Goal: Communication & Community: Answer question/provide support

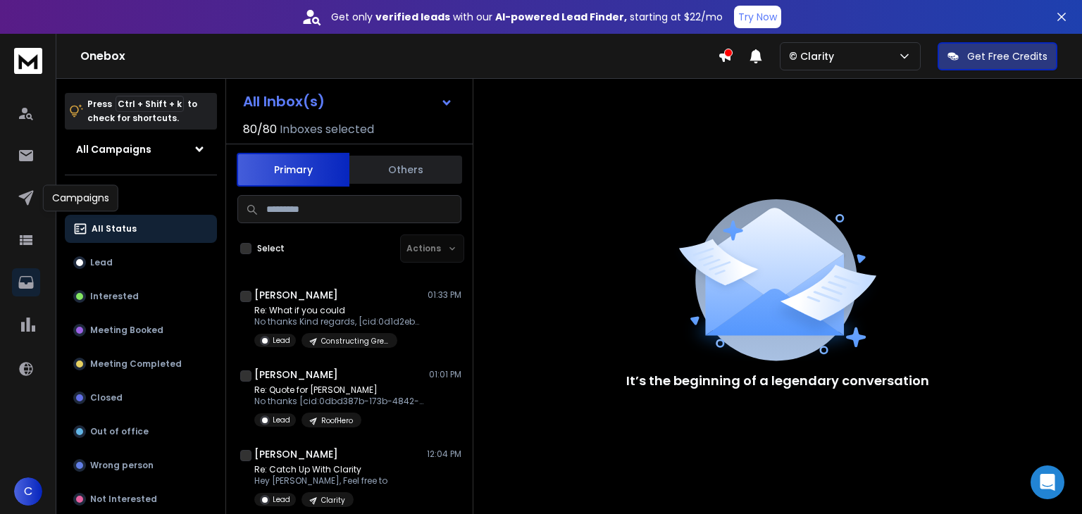
click at [20, 198] on icon at bounding box center [26, 197] width 17 height 17
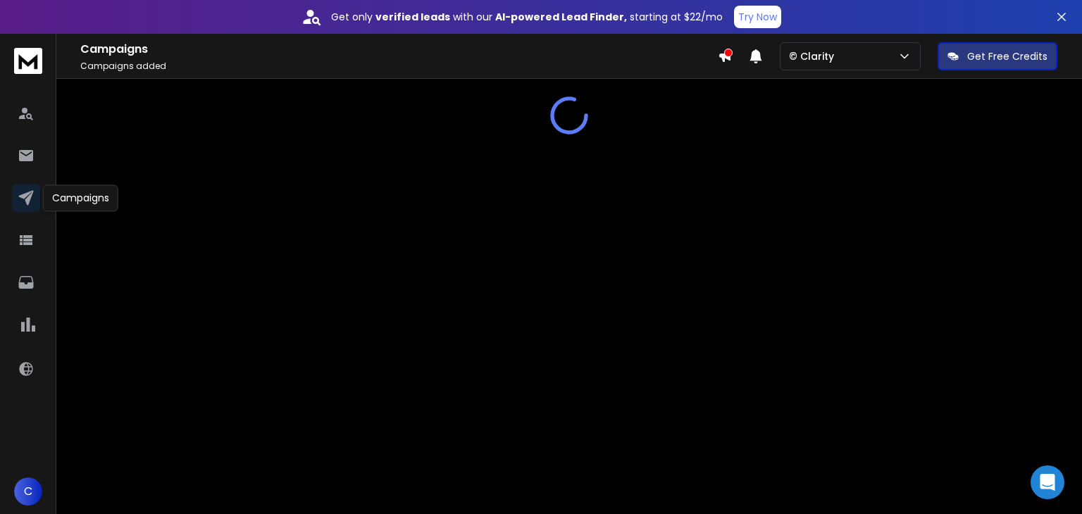
click at [18, 196] on icon at bounding box center [26, 197] width 17 height 17
click at [20, 196] on icon at bounding box center [26, 197] width 17 height 17
click at [23, 201] on icon at bounding box center [26, 197] width 17 height 17
click at [31, 237] on icon at bounding box center [26, 240] width 13 height 10
click at [37, 194] on link at bounding box center [26, 198] width 28 height 28
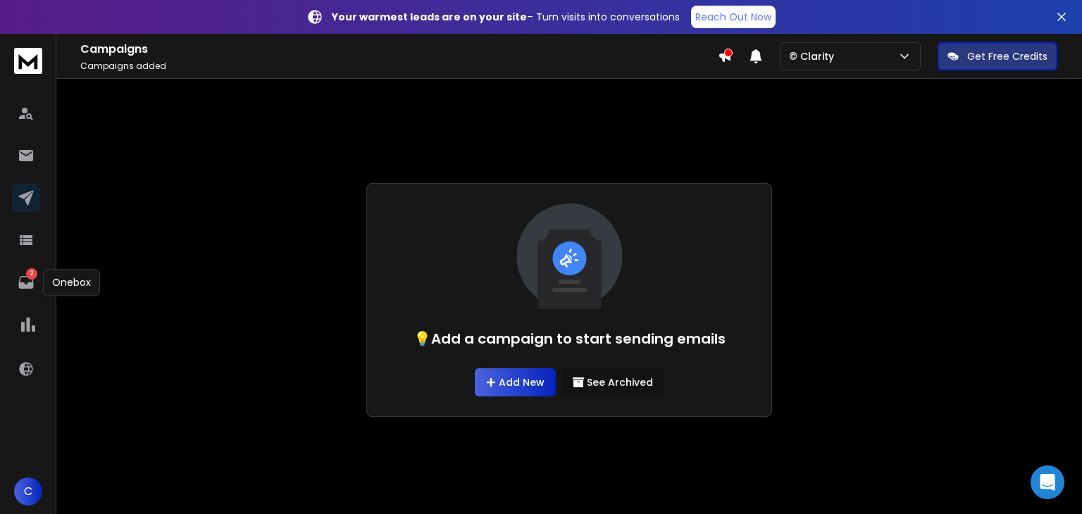
click at [14, 277] on link "2" at bounding box center [26, 282] width 28 height 28
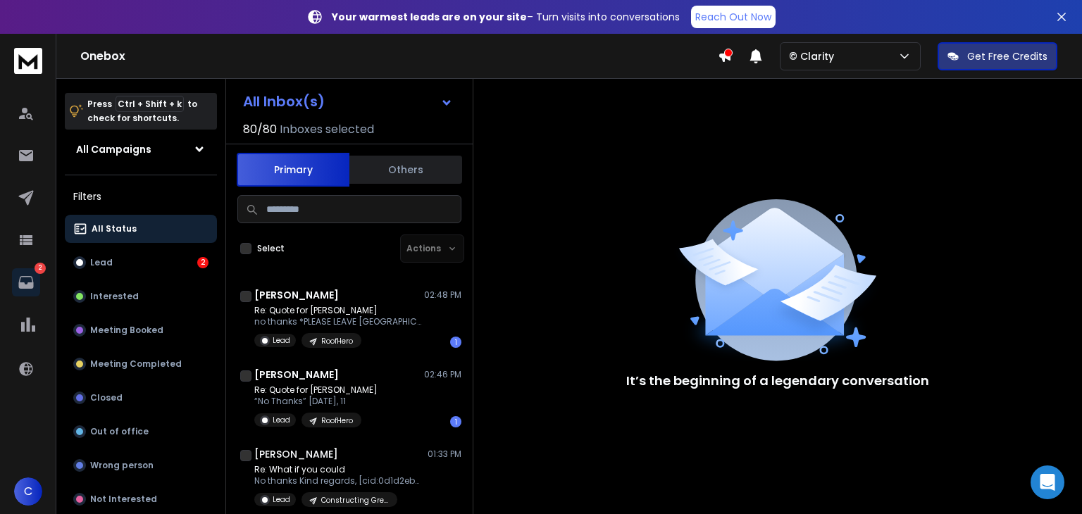
click at [368, 315] on p "Re: Quote for [PERSON_NAME]" at bounding box center [338, 310] width 169 height 11
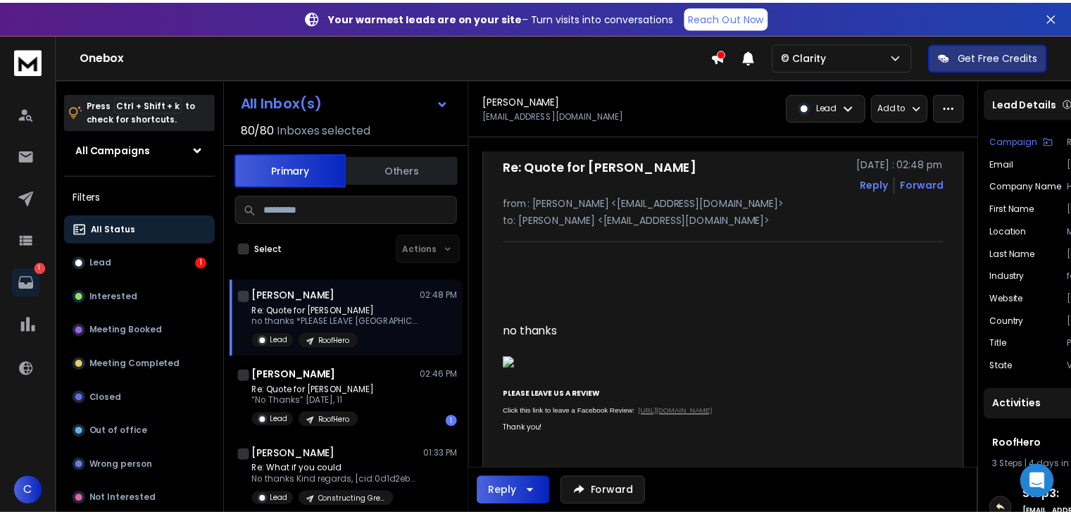
scroll to position [141, 0]
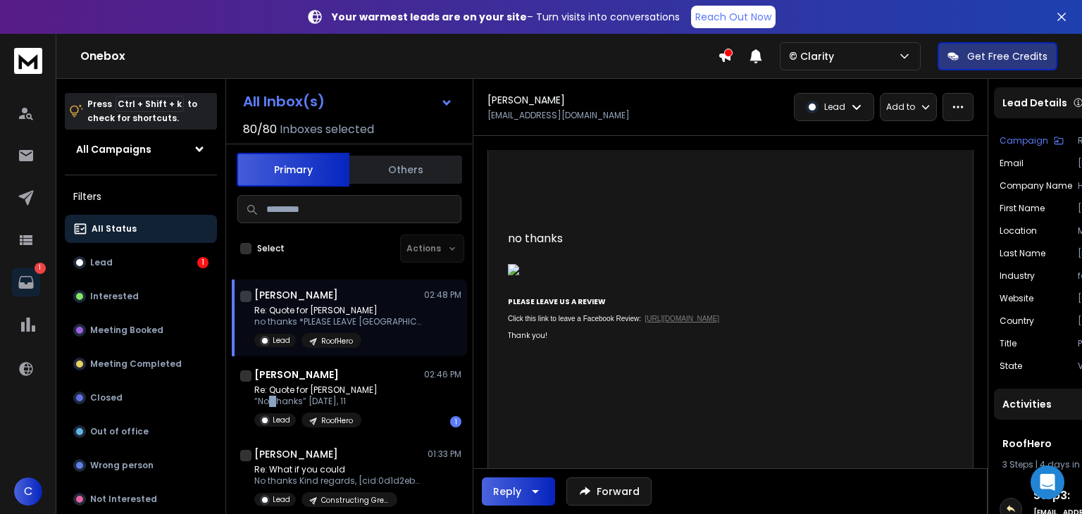
click at [275, 401] on p "“No Thanks” [DATE], 11" at bounding box center [315, 401] width 123 height 11
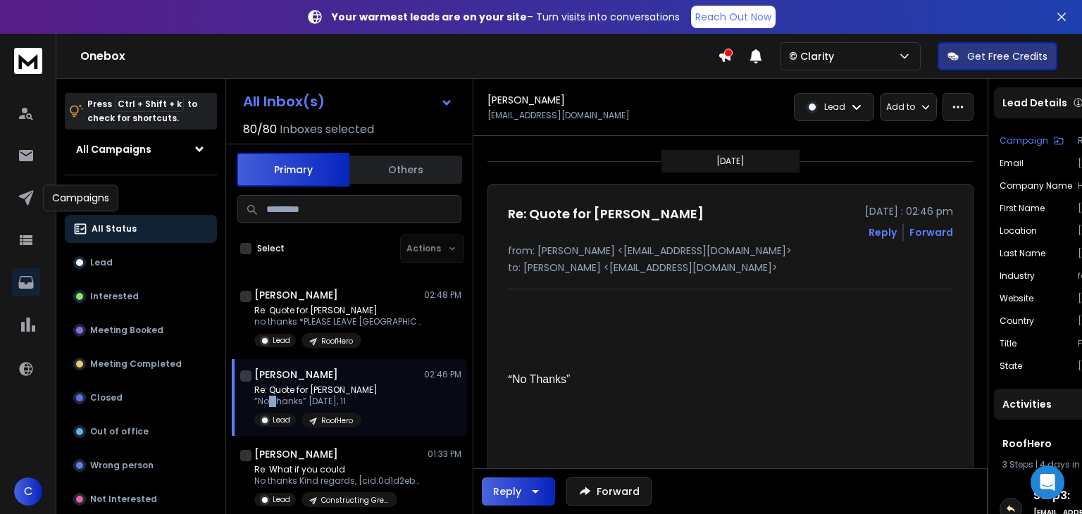
click at [27, 201] on icon at bounding box center [25, 197] width 15 height 15
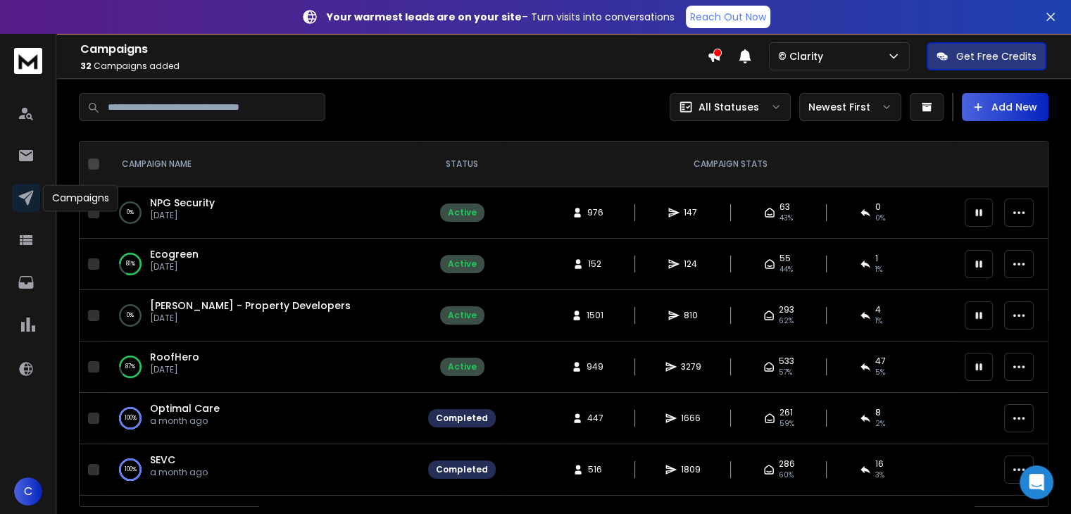
click at [163, 247] on span "Ecogreen" at bounding box center [174, 254] width 49 height 14
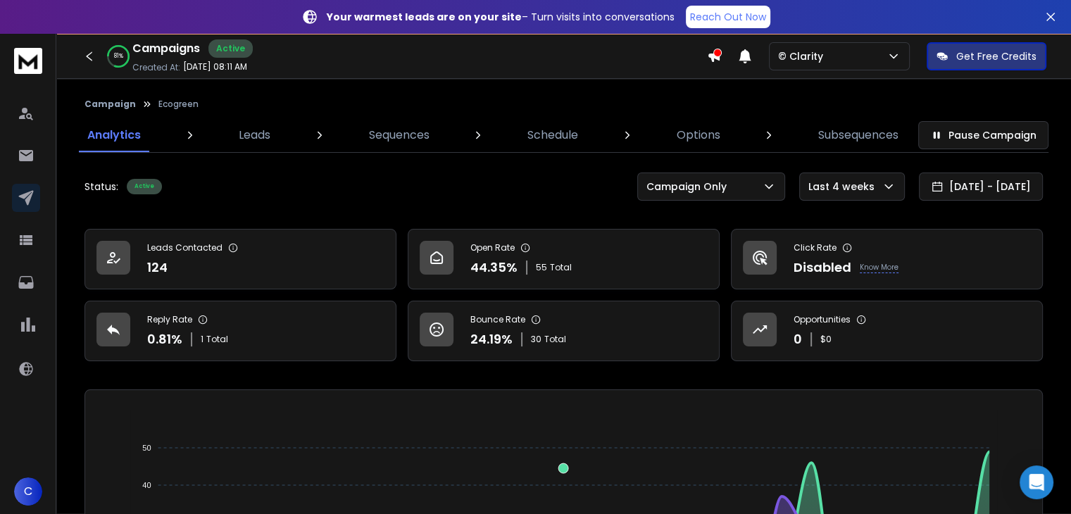
click at [821, 184] on p "Last 4 weeks" at bounding box center [844, 187] width 72 height 14
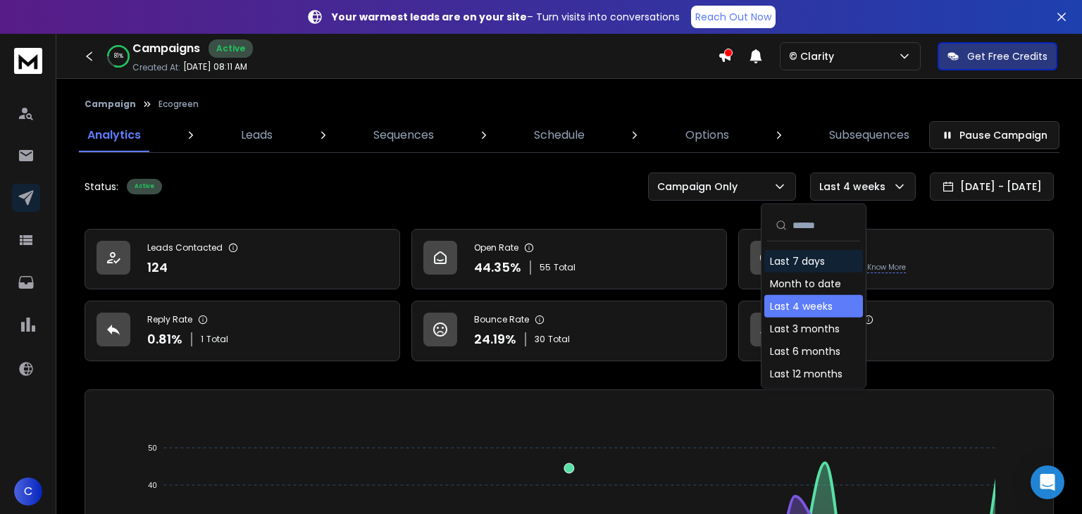
click at [700, 195] on button "Campaign Only" at bounding box center [722, 187] width 148 height 28
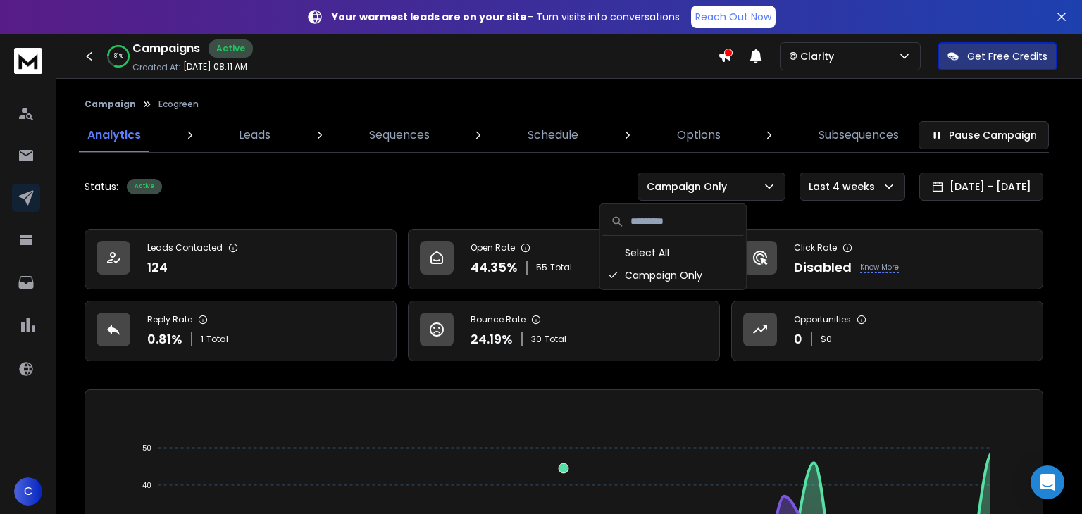
click at [808, 189] on p "Last 4 weeks" at bounding box center [844, 187] width 72 height 14
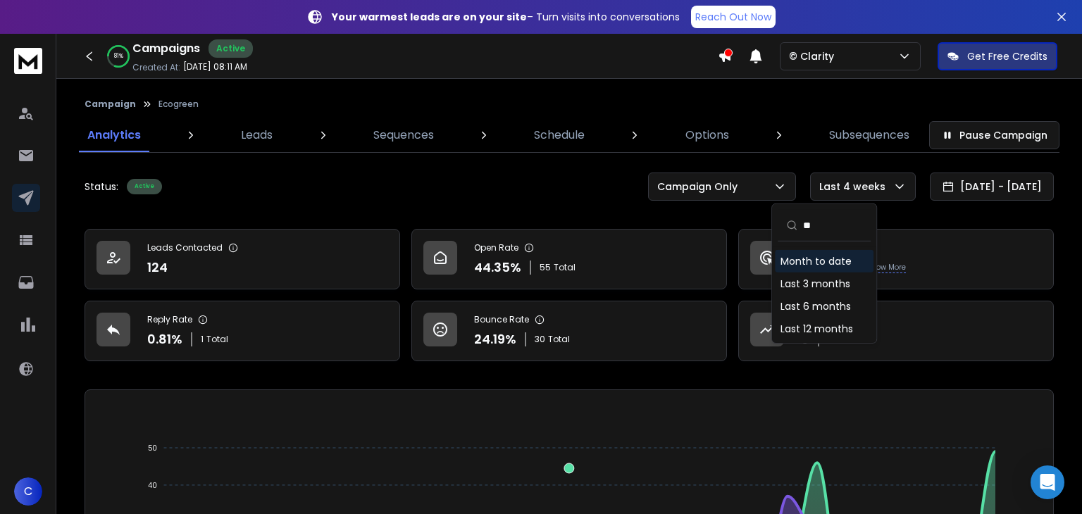
type input "*"
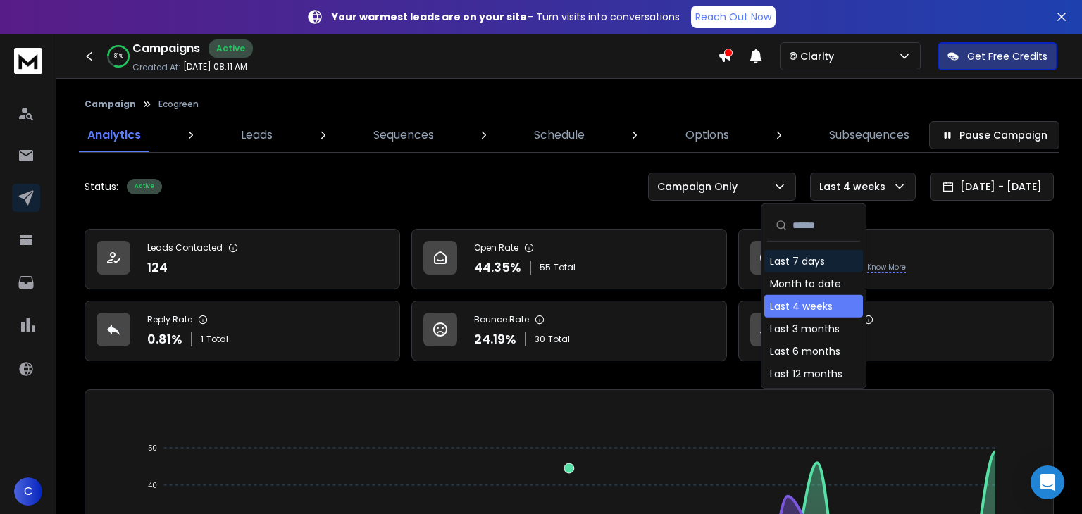
click at [811, 157] on div "Campaign Ecogreen Analytics Leads Sequences Schedule Options Subsequences Pause…" at bounding box center [569, 496] width 980 height 806
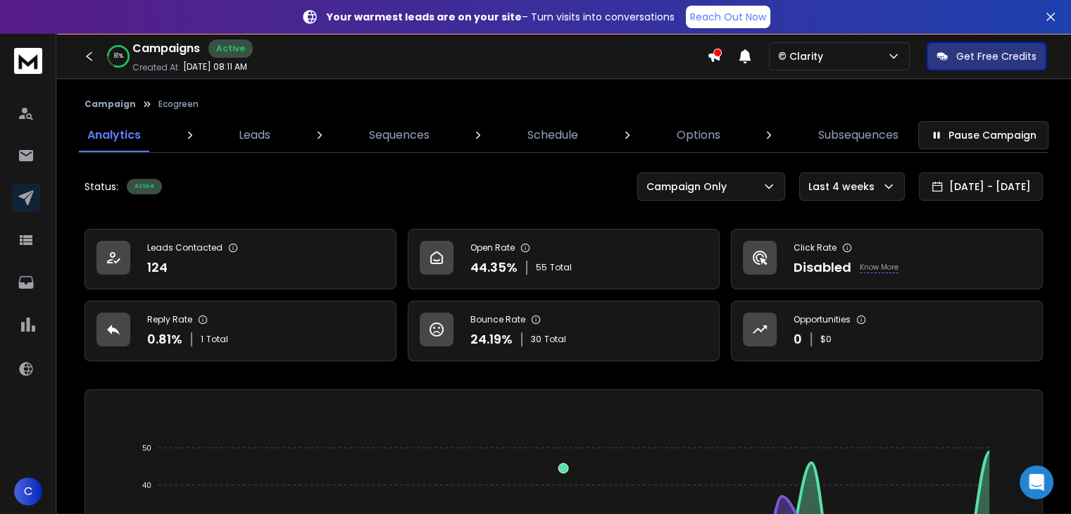
drag, startPoint x: 962, startPoint y: 185, endPoint x: 929, endPoint y: 197, distance: 34.5
click at [962, 186] on button "[DATE] - [DATE]" at bounding box center [981, 187] width 124 height 28
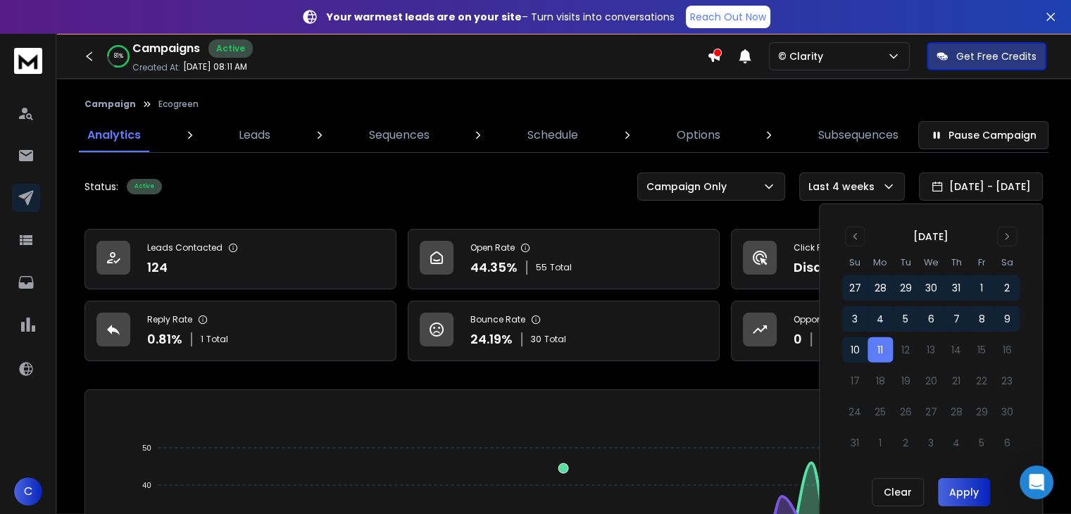
click at [887, 350] on button "11" at bounding box center [880, 349] width 25 height 25
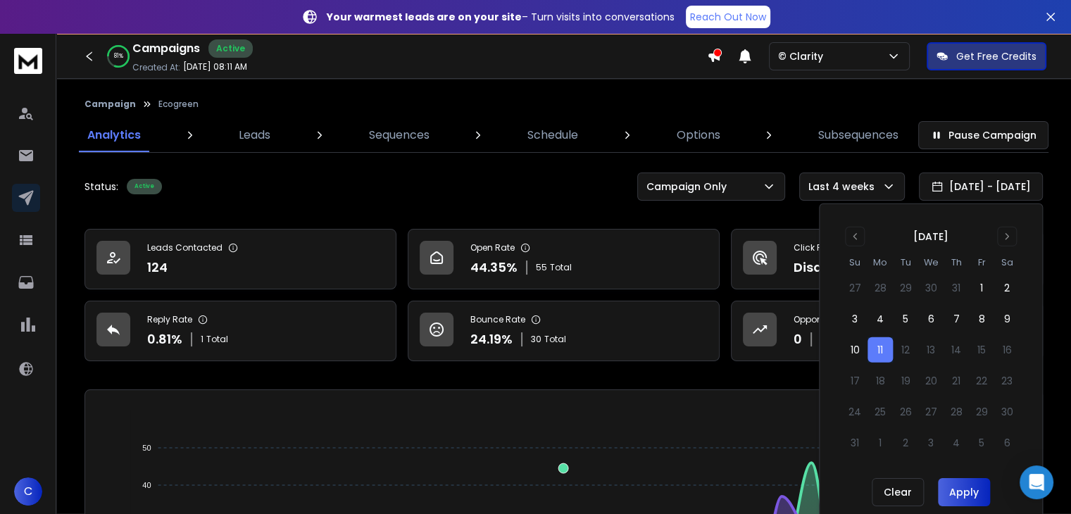
click at [961, 499] on button "Apply" at bounding box center [964, 492] width 52 height 28
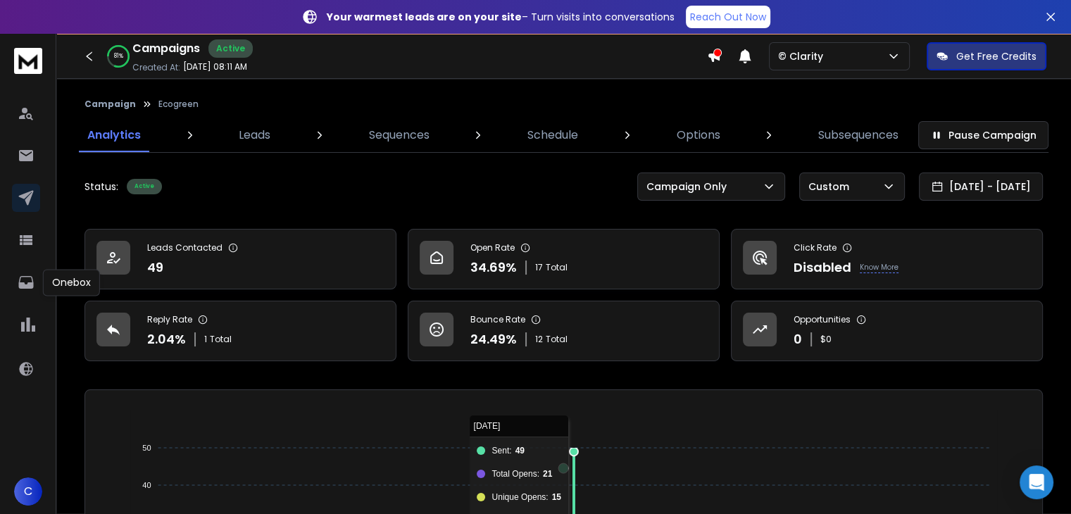
click at [17, 294] on link at bounding box center [26, 282] width 28 height 28
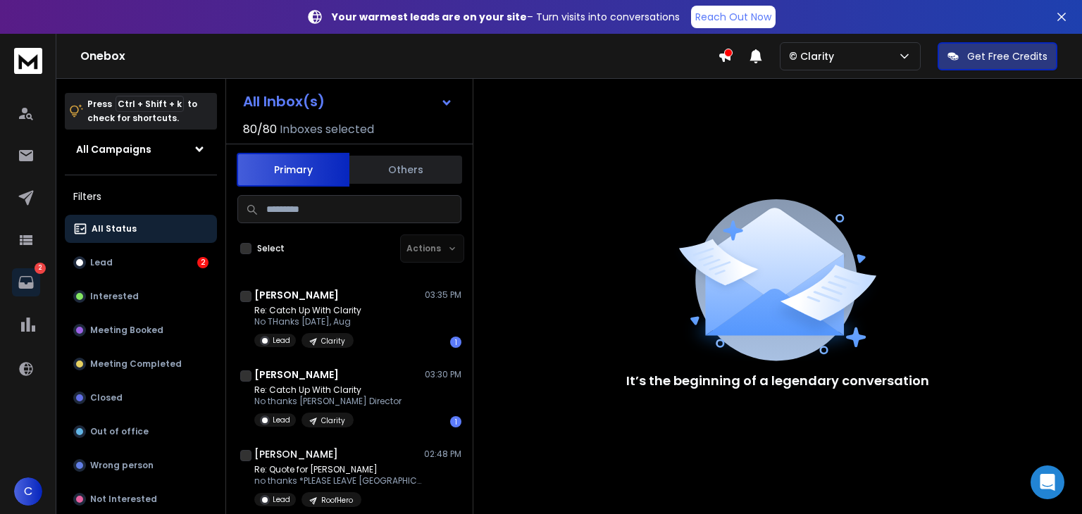
click at [334, 437] on div "[PERSON_NAME] 03:35 PM Re: Catch Up With Clarity No THanks [DATE], Aug Lead Cla…" at bounding box center [349, 467] width 246 height 380
click at [370, 378] on div "[PERSON_NAME] 03:30 PM" at bounding box center [357, 375] width 207 height 14
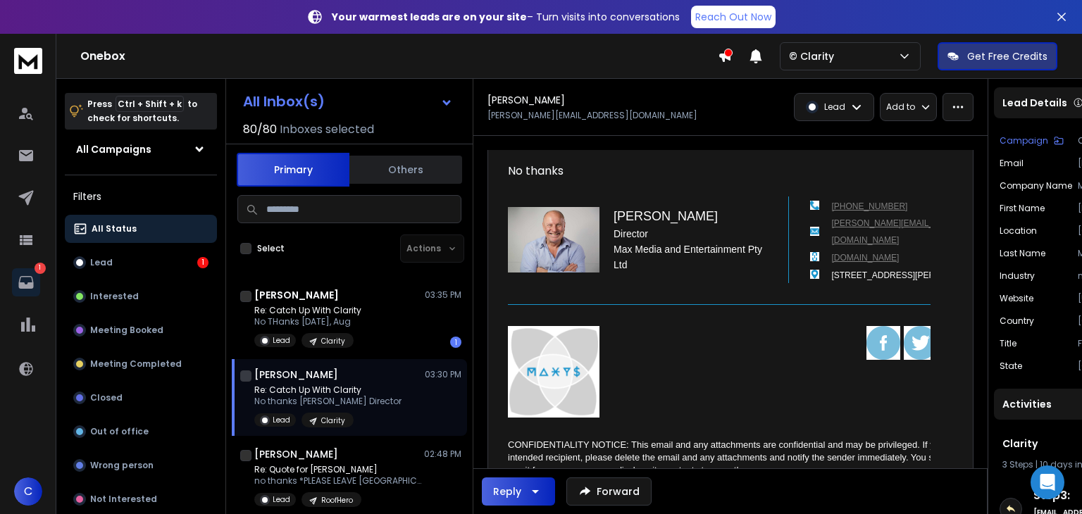
click at [327, 319] on p "No THanks [DATE], Aug" at bounding box center [307, 321] width 107 height 11
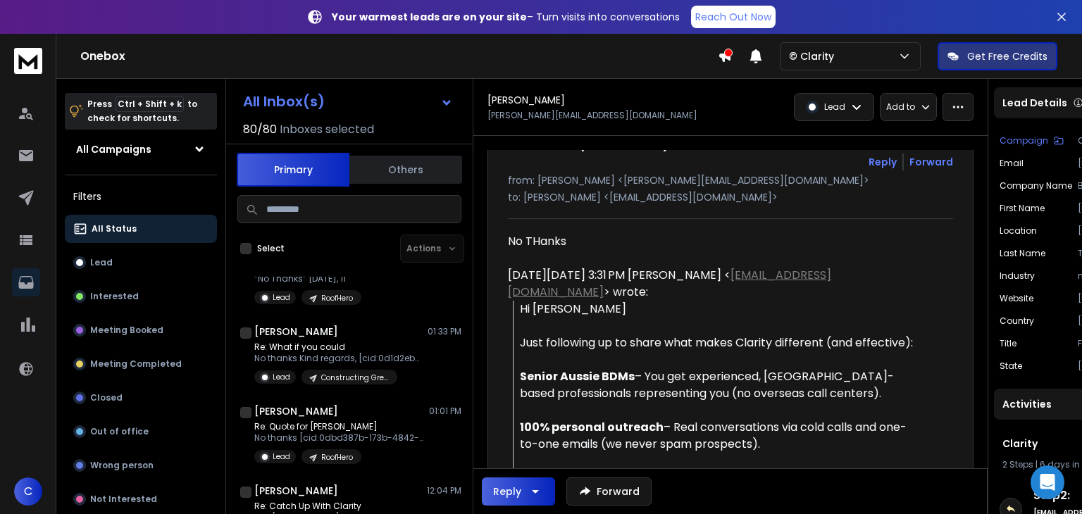
scroll to position [352, 0]
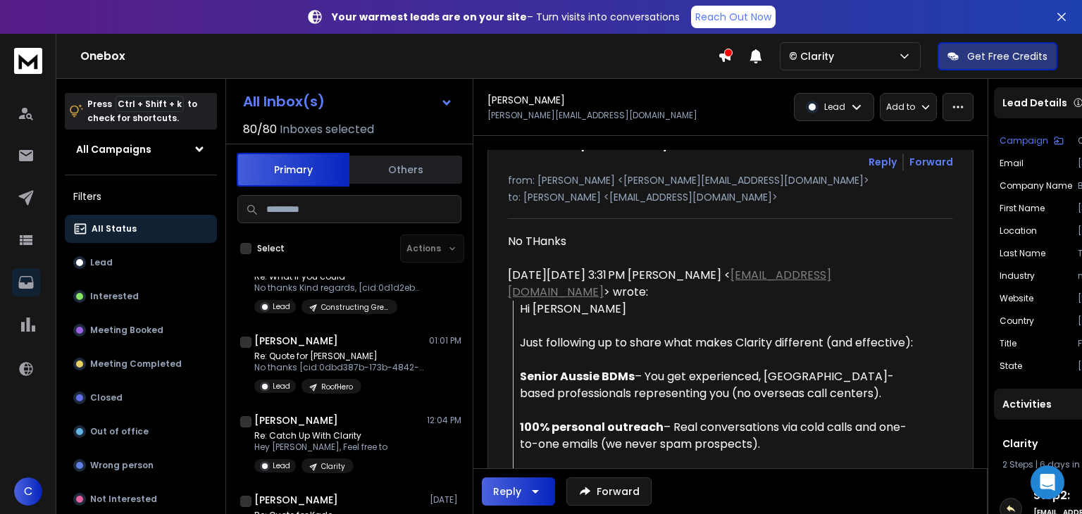
click at [330, 430] on p "Re: Catch Up With Clarity" at bounding box center [320, 435] width 133 height 11
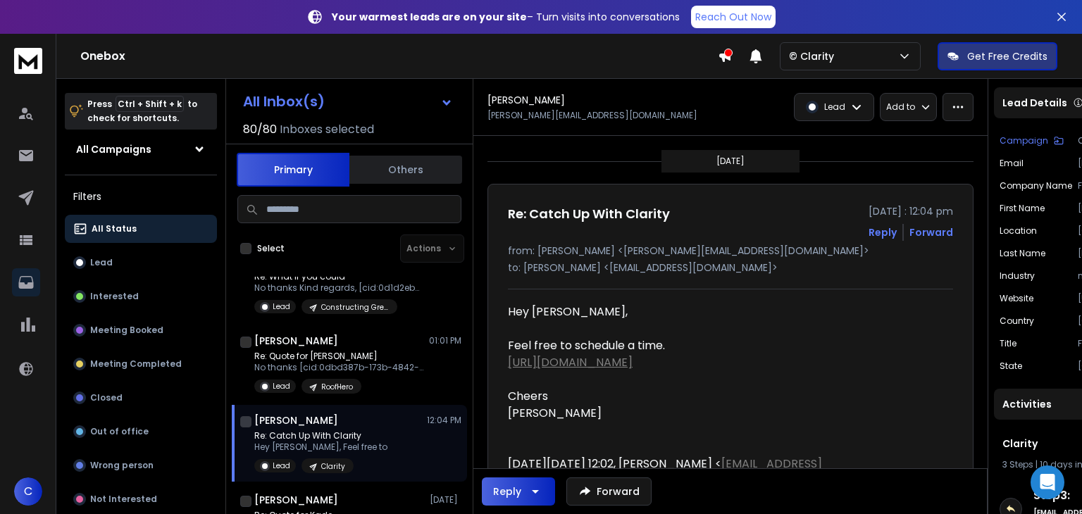
click at [754, 249] on p "from: [PERSON_NAME] <[PERSON_NAME][EMAIL_ADDRESS][DOMAIN_NAME]>" at bounding box center [730, 251] width 445 height 14
drag, startPoint x: 768, startPoint y: 249, endPoint x: 645, endPoint y: 250, distance: 123.2
click at [645, 250] on p "from: [PERSON_NAME] <[PERSON_NAME][EMAIL_ADDRESS][DOMAIN_NAME]>" at bounding box center [730, 251] width 445 height 14
copy p "[DOMAIN_NAME]"
drag, startPoint x: 597, startPoint y: 255, endPoint x: 535, endPoint y: 255, distance: 62.0
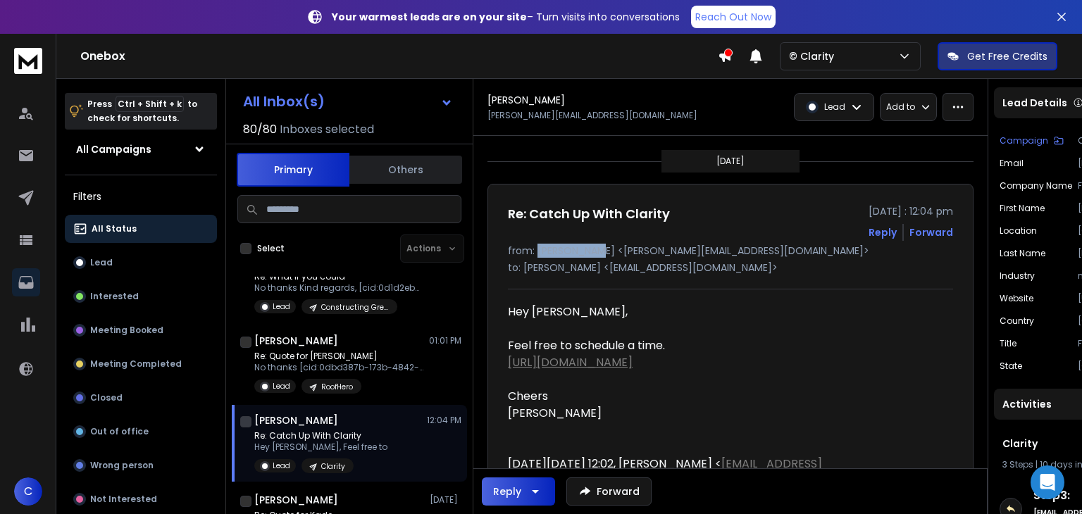
click at [535, 255] on p "from: [PERSON_NAME] <[PERSON_NAME][EMAIL_ADDRESS][DOMAIN_NAME]>" at bounding box center [730, 251] width 445 height 14
copy p "[PERSON_NAME]"
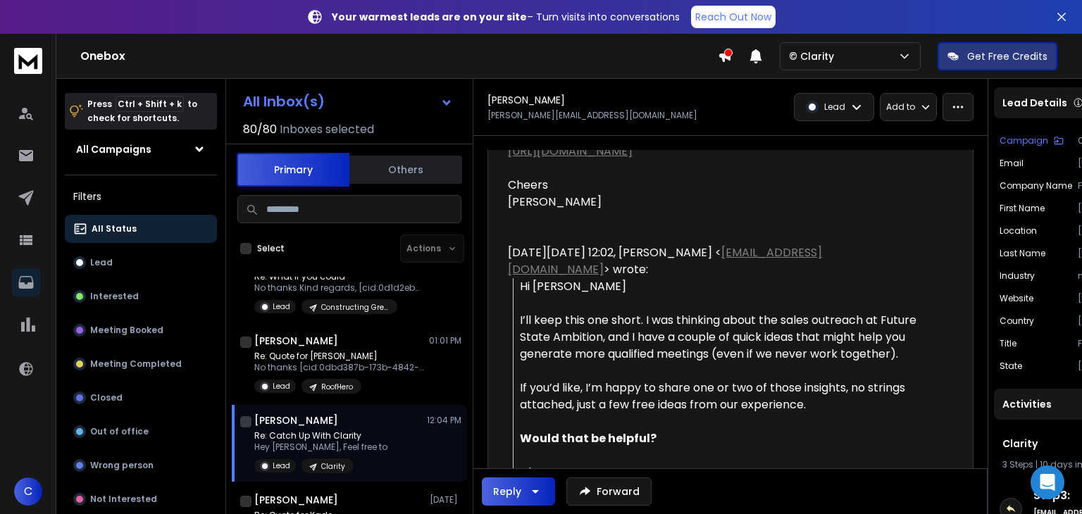
scroll to position [141, 0]
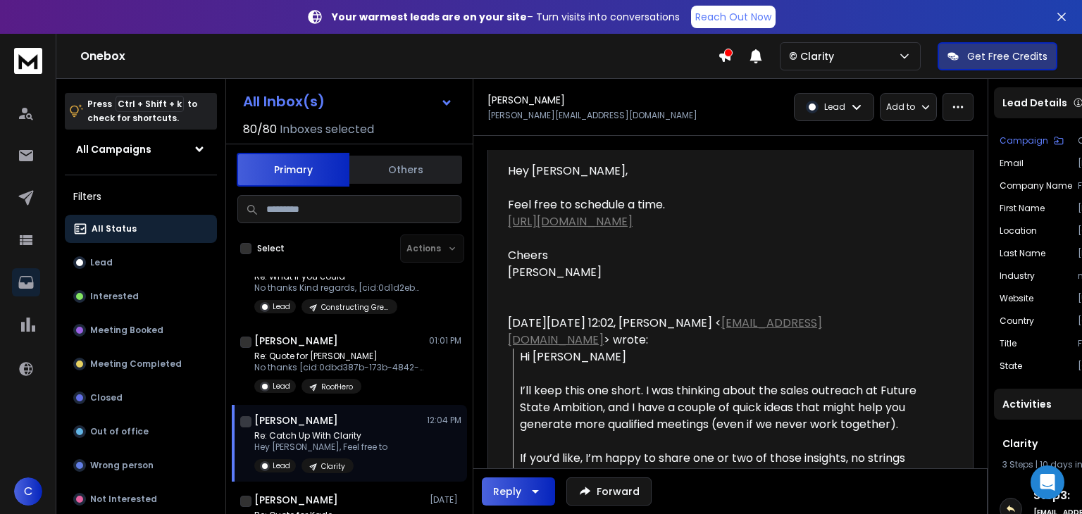
click at [632, 218] on link "[URL][DOMAIN_NAME]" at bounding box center [570, 221] width 125 height 16
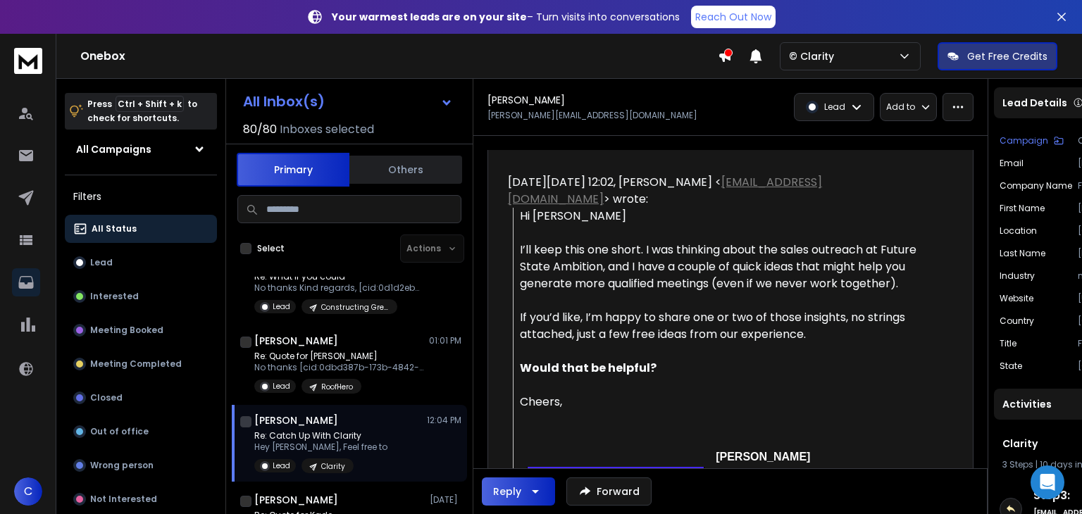
scroll to position [0, 0]
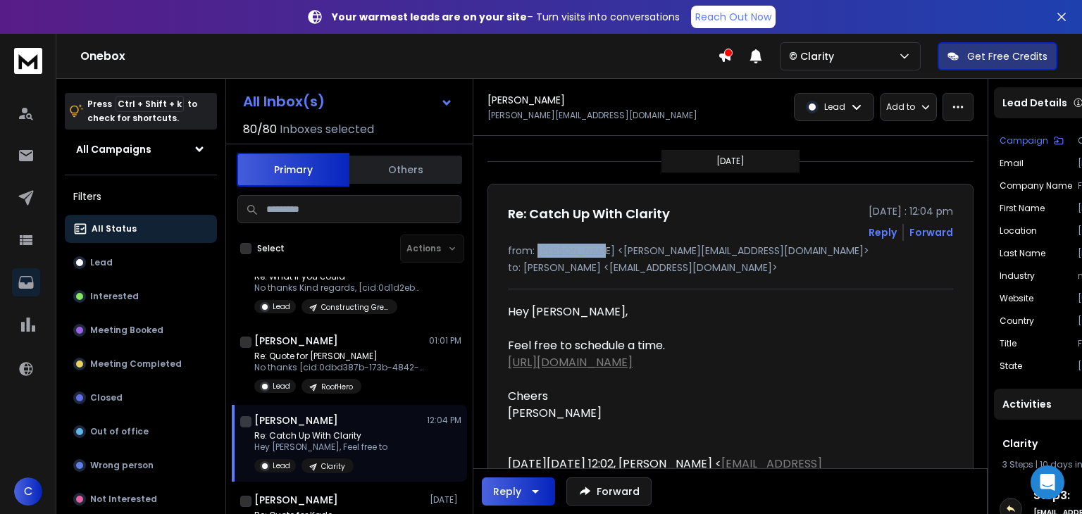
click at [888, 232] on button "Reply" at bounding box center [882, 232] width 28 height 14
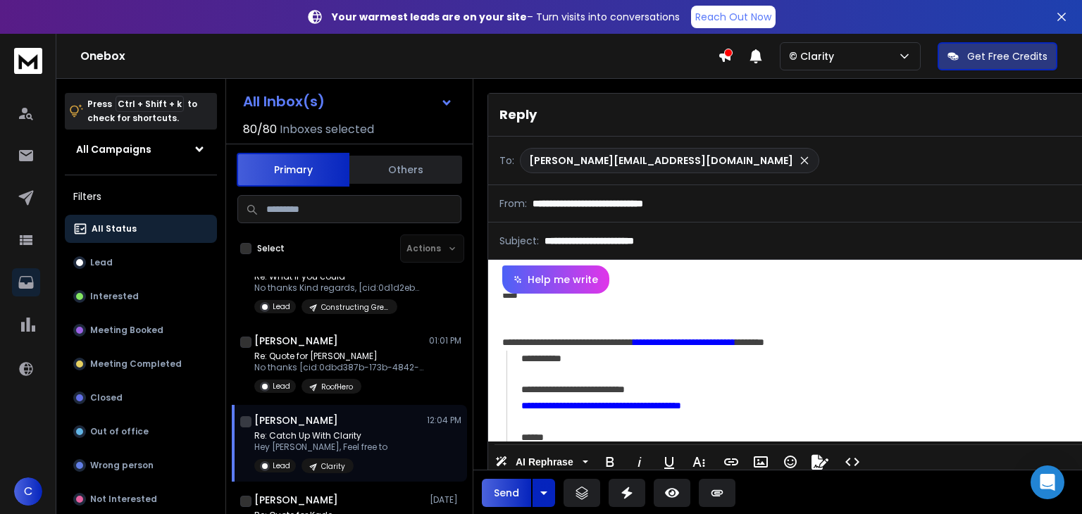
scroll to position [76, 0]
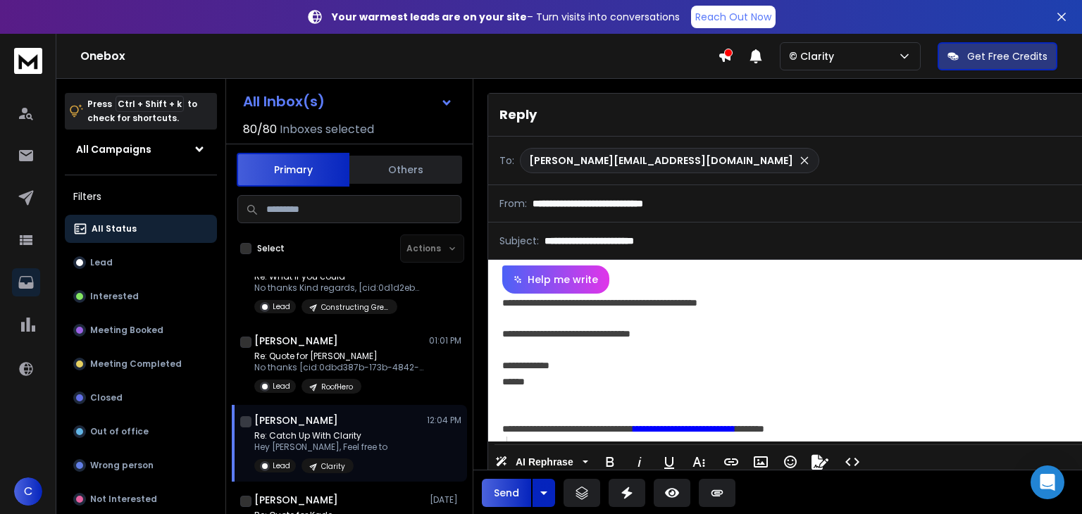
click at [621, 328] on div "**********" at bounding box center [820, 333] width 637 height 15
click at [505, 330] on div "**********" at bounding box center [820, 333] width 637 height 15
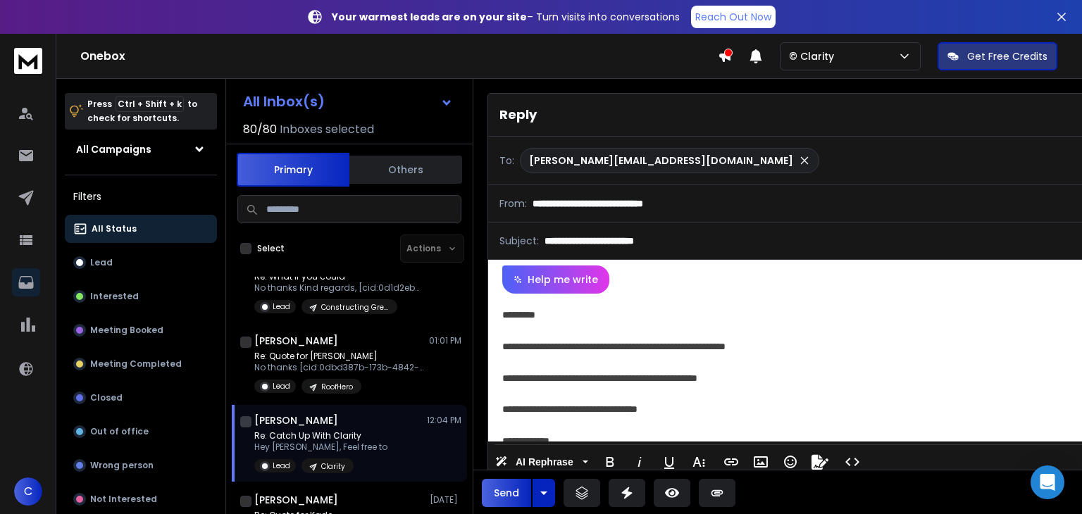
scroll to position [0, 0]
drag, startPoint x: 646, startPoint y: 344, endPoint x: 648, endPoint y: 99, distance: 245.1
click at [643, 117] on div "**********" at bounding box center [826, 287] width 678 height 389
drag, startPoint x: 615, startPoint y: 386, endPoint x: 617, endPoint y: 377, distance: 9.3
click at [616, 381] on div "**********" at bounding box center [820, 378] width 637 height 15
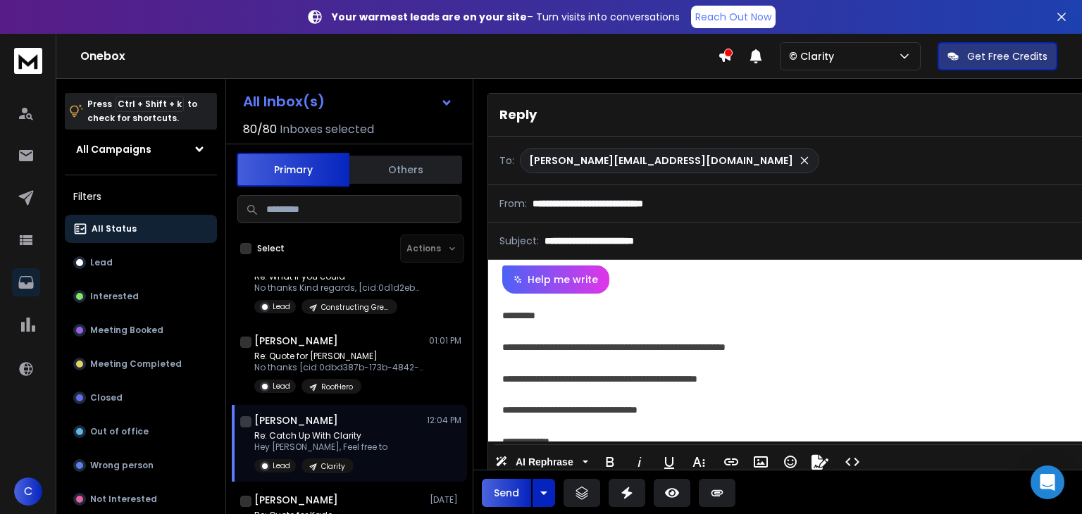
click at [632, 347] on div "**********" at bounding box center [820, 346] width 637 height 15
drag, startPoint x: 630, startPoint y: 347, endPoint x: 662, endPoint y: 384, distance: 48.9
click at [596, 376] on div "**********" at bounding box center [820, 378] width 637 height 15
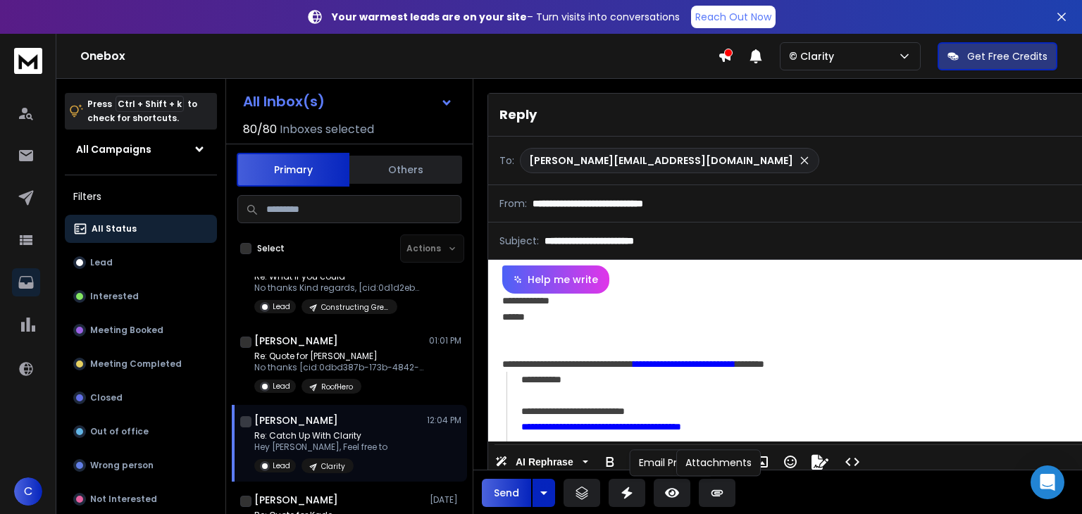
click at [718, 496] on icon at bounding box center [717, 493] width 14 height 14
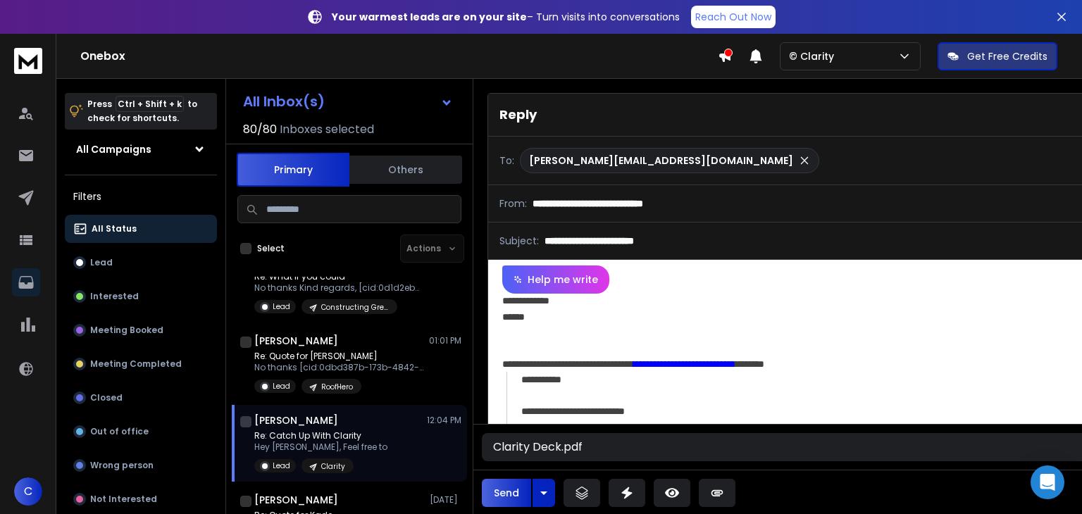
click at [479, 496] on div "Send" at bounding box center [826, 493] width 706 height 28
click at [494, 499] on button "Send" at bounding box center [506, 493] width 49 height 28
click at [508, 499] on button "Send" at bounding box center [506, 493] width 49 height 28
